Goal: Navigation & Orientation: Find specific page/section

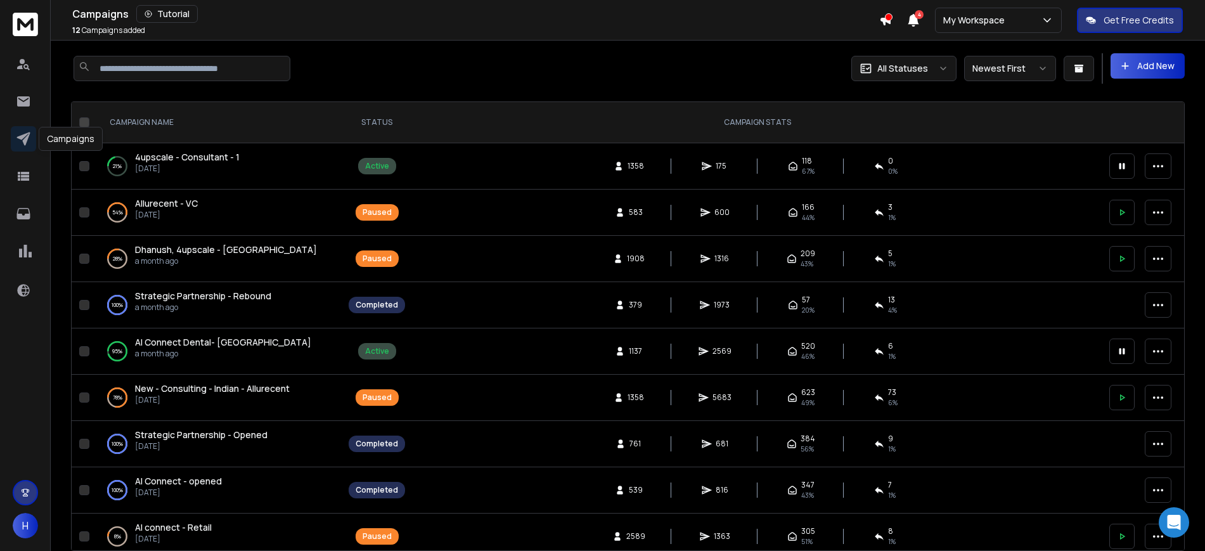
click at [18, 133] on icon at bounding box center [23, 138] width 15 height 15
click at [27, 211] on icon at bounding box center [23, 213] width 15 height 15
